Goal: Navigation & Orientation: Find specific page/section

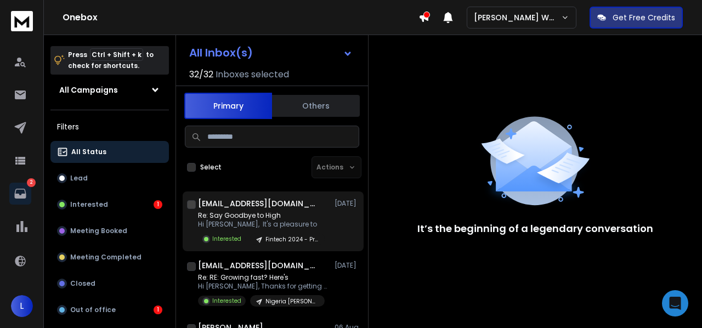
click at [303, 212] on p "Re: Say Goodbye to High" at bounding box center [261, 215] width 127 height 9
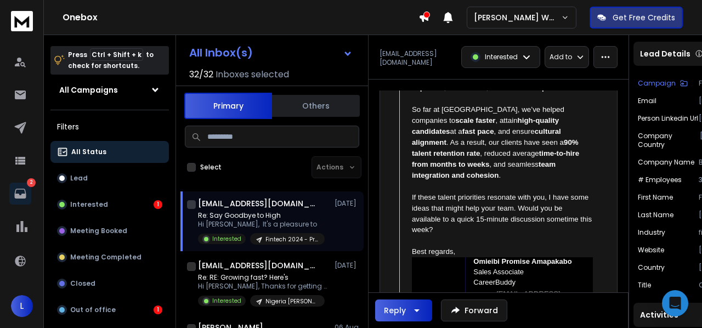
scroll to position [549, 0]
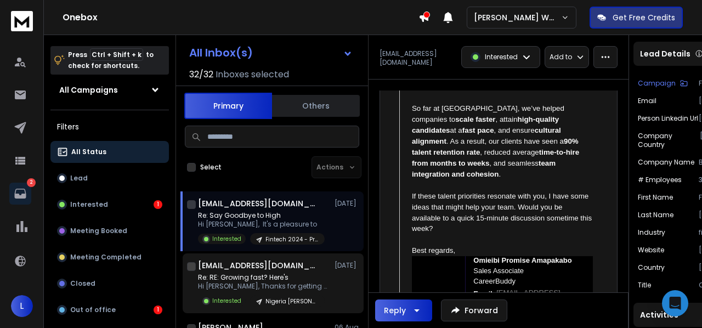
click at [270, 269] on h1 "[EMAIL_ADDRESS][DOMAIN_NAME]" at bounding box center [258, 265] width 121 height 11
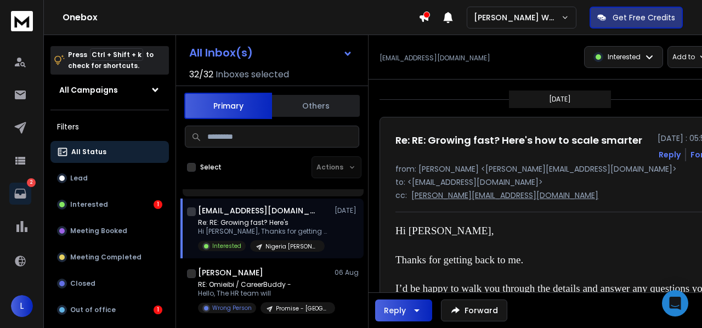
scroll to position [110, 0]
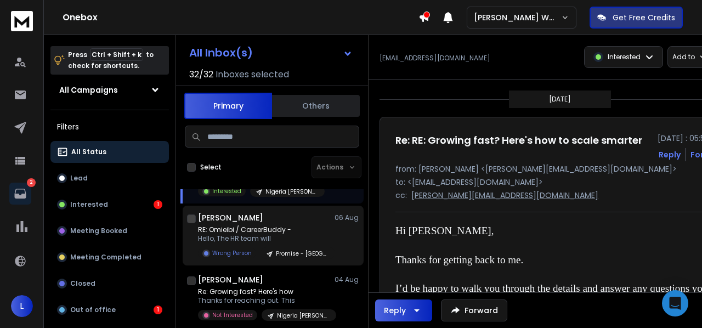
click at [274, 224] on div "[PERSON_NAME] [DATE] RE: Omieibi / CareerBuddy - Hello, The HR team will Wrong …" at bounding box center [278, 235] width 161 height 47
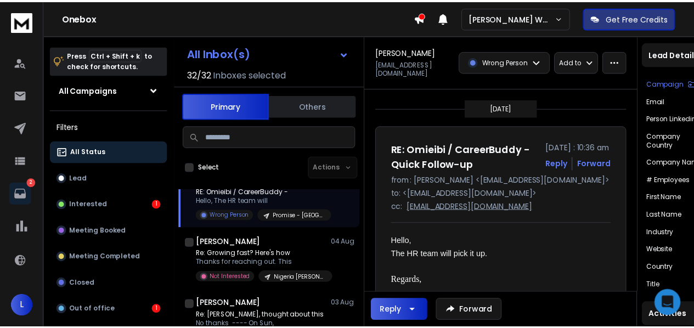
scroll to position [165, 0]
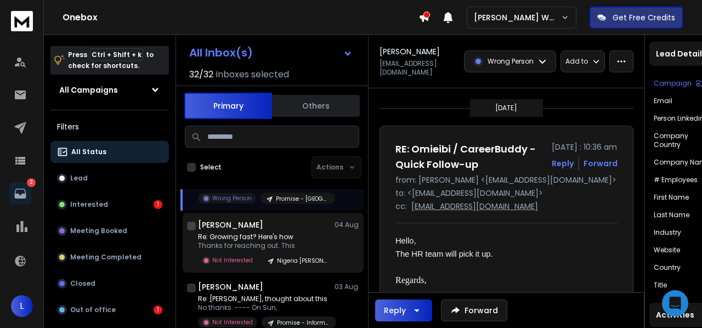
click at [289, 236] on p "Re: Growing fast? Here's how" at bounding box center [264, 237] width 132 height 9
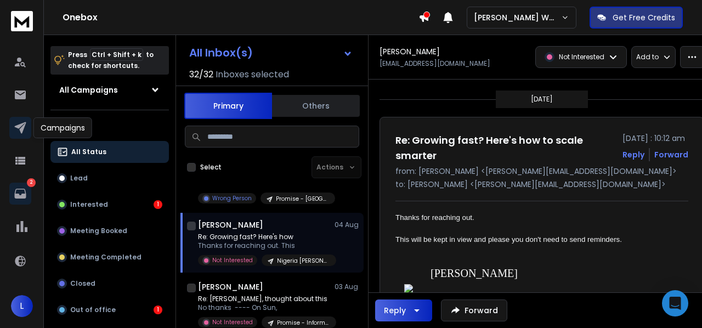
click at [20, 131] on icon at bounding box center [20, 128] width 12 height 12
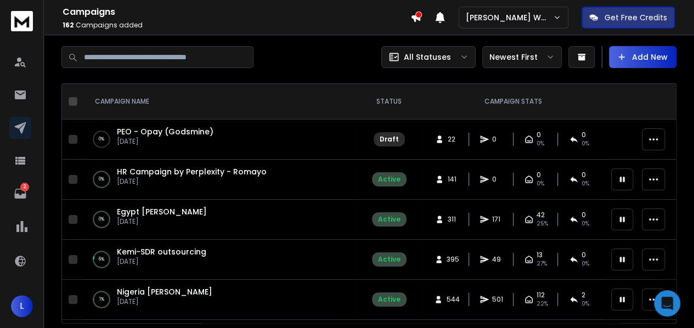
click at [173, 139] on p "[DATE]" at bounding box center [165, 141] width 97 height 9
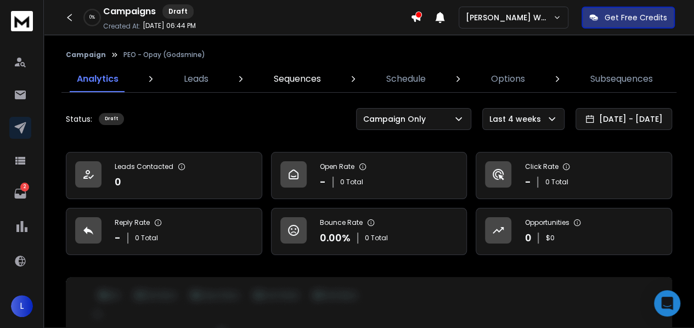
click at [297, 83] on p "Sequences" at bounding box center [297, 78] width 47 height 13
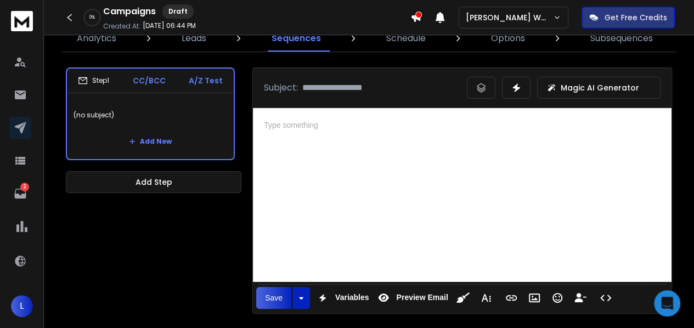
scroll to position [41, 0]
